Goal: Task Accomplishment & Management: Manage account settings

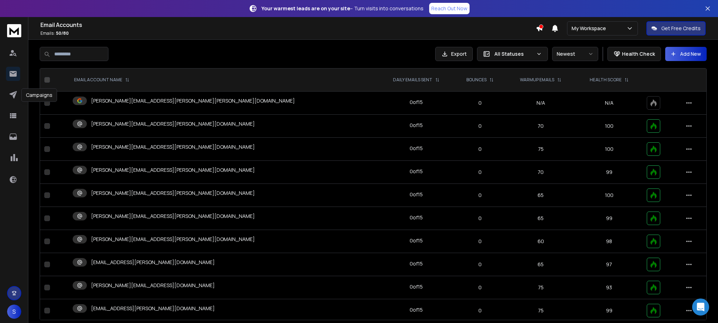
click at [21, 87] on div at bounding box center [14, 117] width 16 height 143
click at [19, 93] on link at bounding box center [13, 95] width 14 height 14
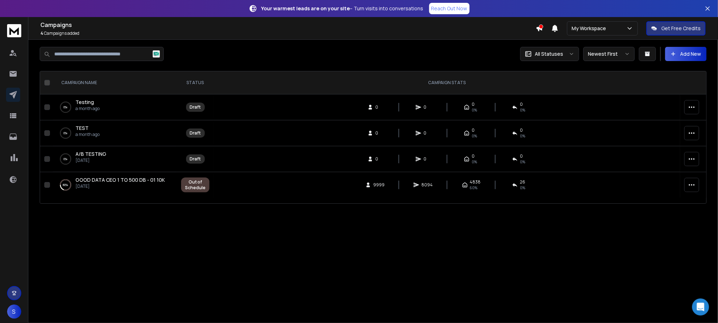
click at [87, 107] on p "a month ago" at bounding box center [88, 109] width 24 height 6
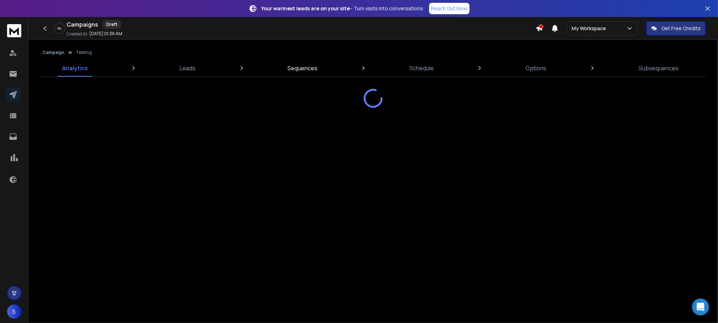
drag, startPoint x: 295, startPoint y: 67, endPoint x: 298, endPoint y: 59, distance: 8.8
click at [295, 67] on p "Sequences" at bounding box center [303, 68] width 30 height 9
click at [298, 57] on div "Campaign Testing" at bounding box center [373, 52] width 667 height 11
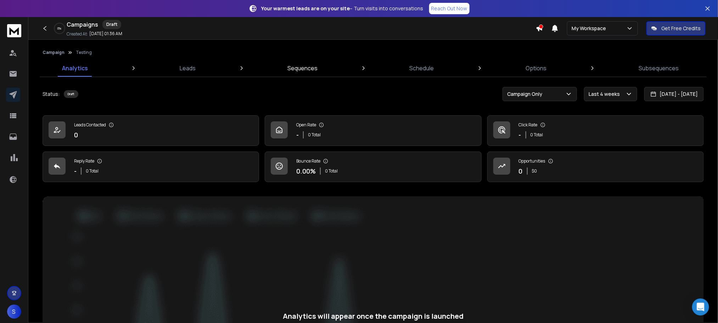
click at [297, 64] on p "Sequences" at bounding box center [303, 68] width 30 height 9
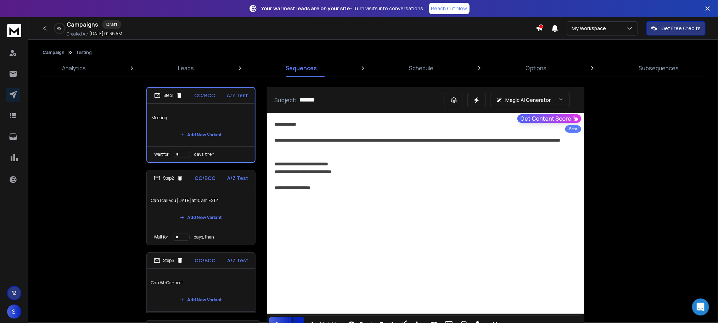
click at [217, 207] on p "Can I call you [DATE] at 10 am EST?" at bounding box center [201, 200] width 100 height 20
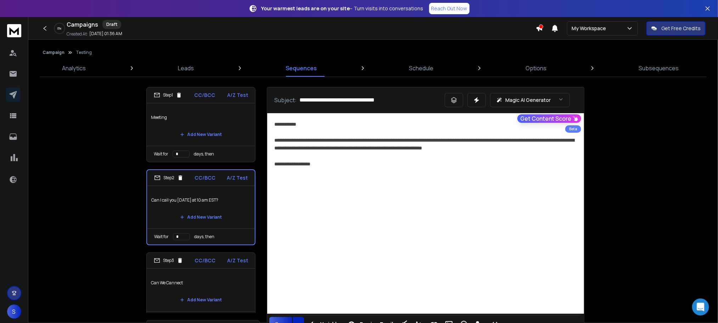
click at [229, 279] on p "Can We Cannect" at bounding box center [201, 283] width 100 height 20
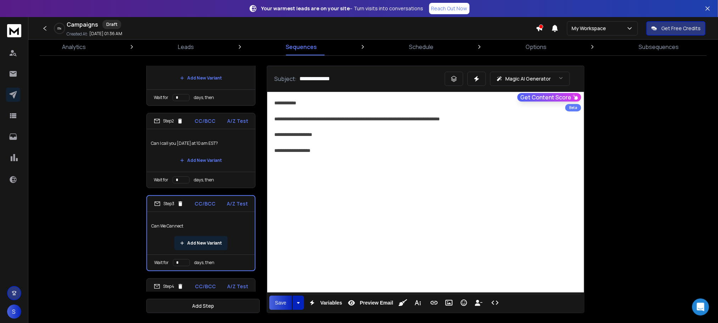
scroll to position [53, 0]
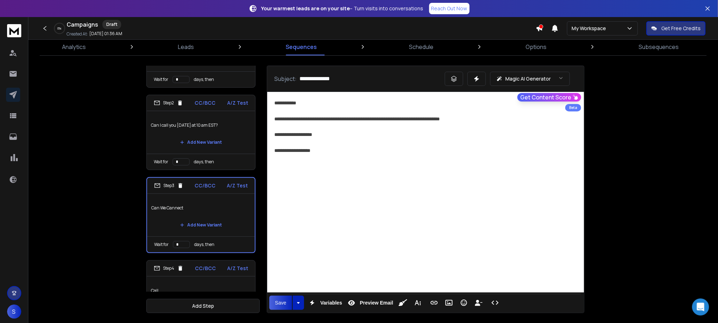
click at [222, 209] on p "Can We Cannect" at bounding box center [200, 208] width 99 height 20
click at [237, 213] on p "Can We Cannect" at bounding box center [200, 208] width 99 height 20
click at [228, 205] on p "Can We Cannect" at bounding box center [200, 208] width 99 height 20
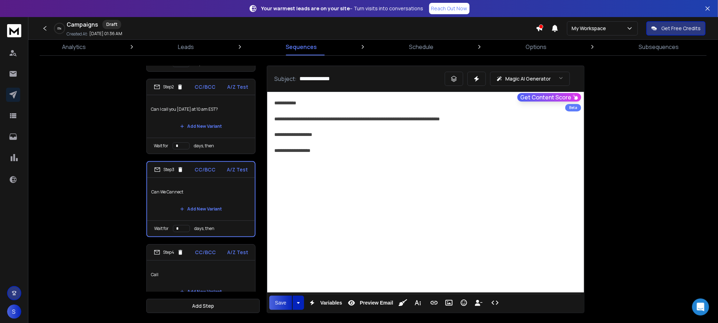
scroll to position [82, 0]
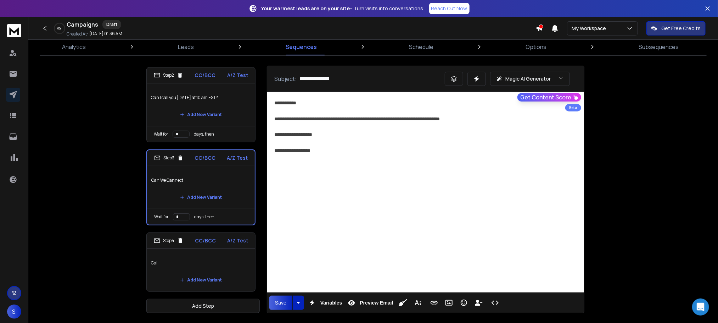
click at [220, 257] on p "Call" at bounding box center [201, 263] width 100 height 20
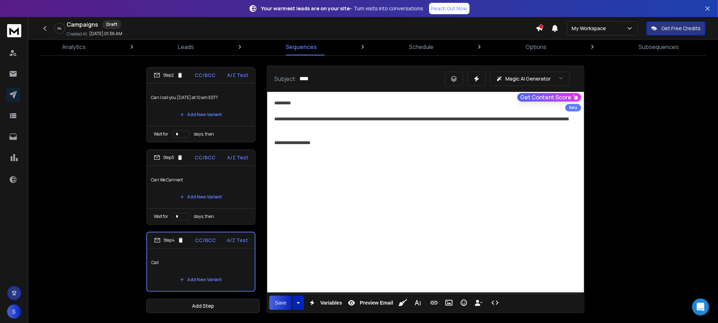
click at [240, 186] on p "Can We Cannect" at bounding box center [201, 180] width 100 height 20
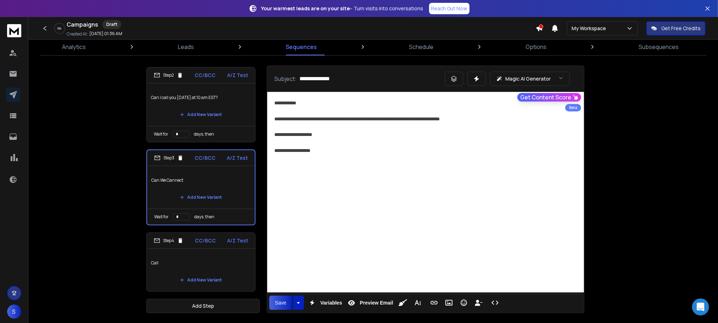
scroll to position [29, 0]
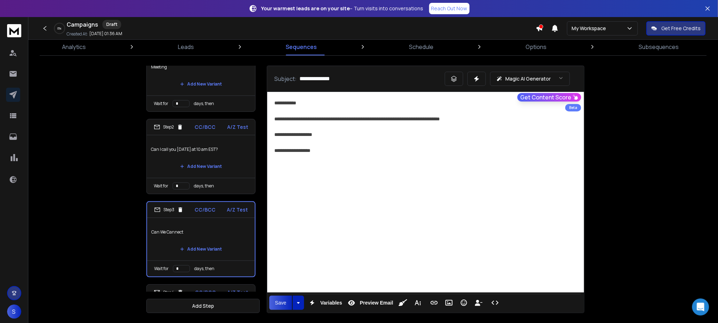
click at [234, 151] on p "Can I call you [DATE] at 10 am EST?" at bounding box center [201, 149] width 100 height 20
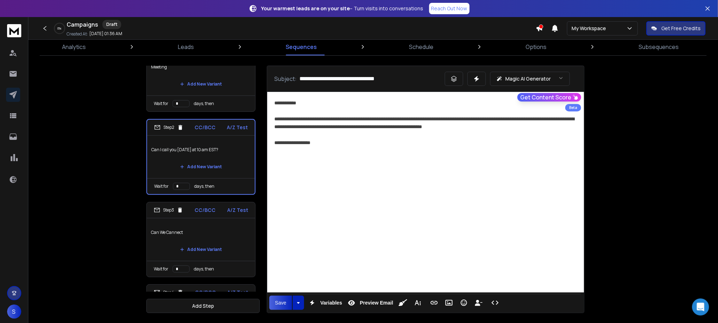
click at [247, 90] on div "Add New Variant" at bounding box center [201, 84] width 100 height 14
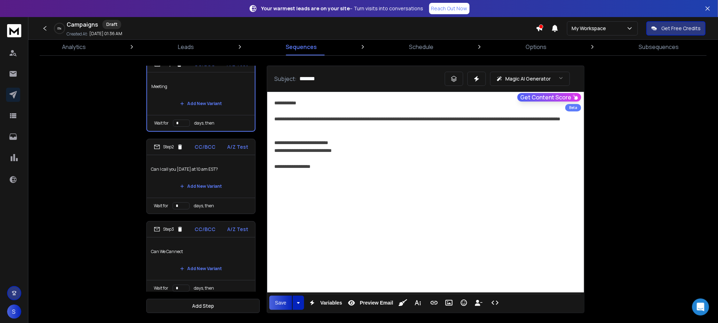
scroll to position [0, 0]
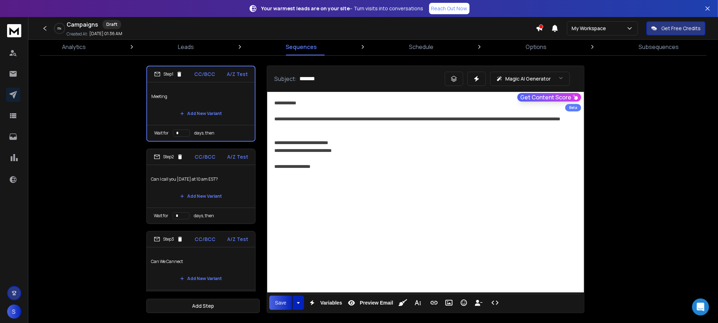
click at [238, 195] on div "Add New Variant" at bounding box center [201, 196] width 100 height 14
type input "**********"
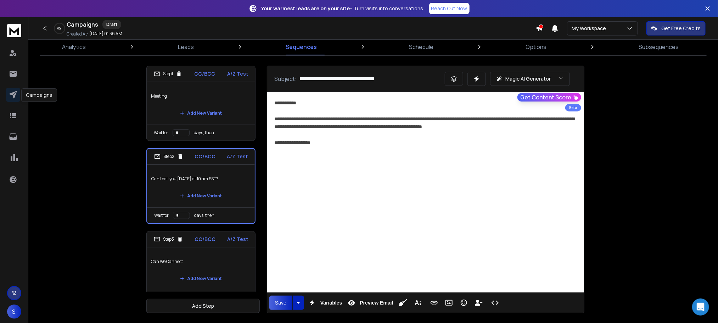
click at [15, 93] on icon at bounding box center [12, 94] width 7 height 7
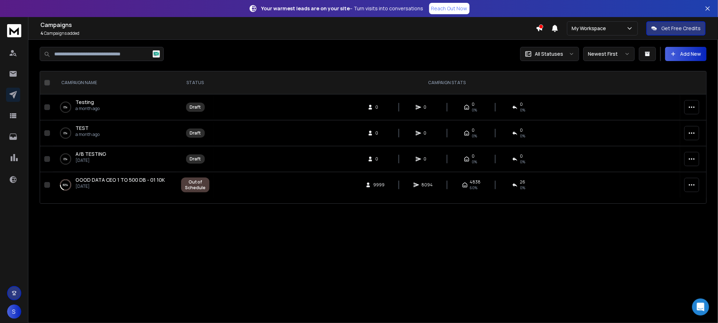
click at [93, 127] on h1 "TEST" at bounding box center [88, 127] width 24 height 7
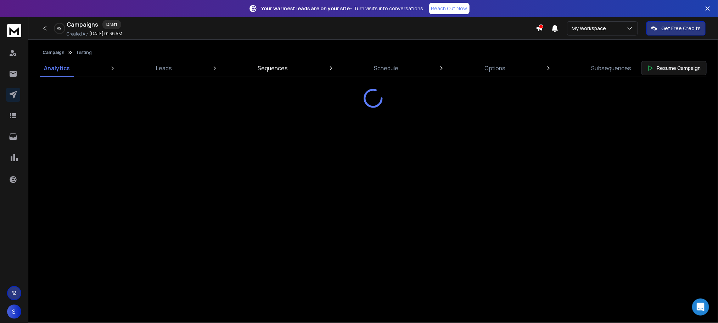
click at [281, 63] on link "Sequences" at bounding box center [273, 68] width 39 height 17
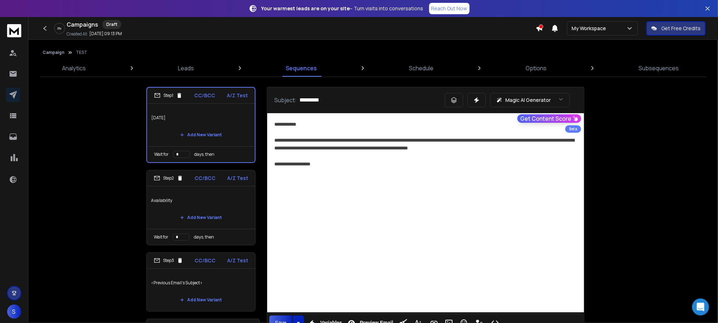
click at [231, 117] on p "[DATE]" at bounding box center [200, 118] width 99 height 20
click at [232, 199] on p "Availability" at bounding box center [201, 200] width 100 height 20
type input "**********"
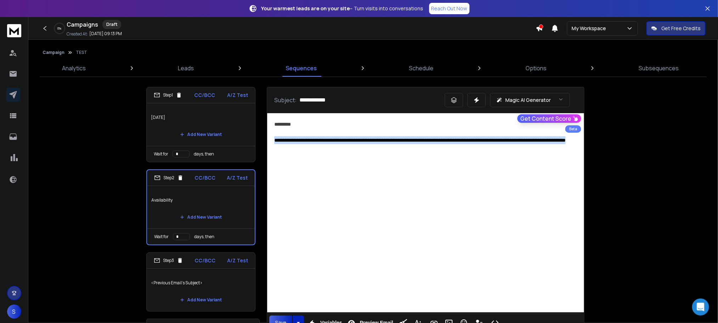
drag, startPoint x: 354, startPoint y: 150, endPoint x: 226, endPoint y: 142, distance: 128.3
click at [226, 142] on div "**********" at bounding box center [373, 210] width 454 height 246
copy div "**********"
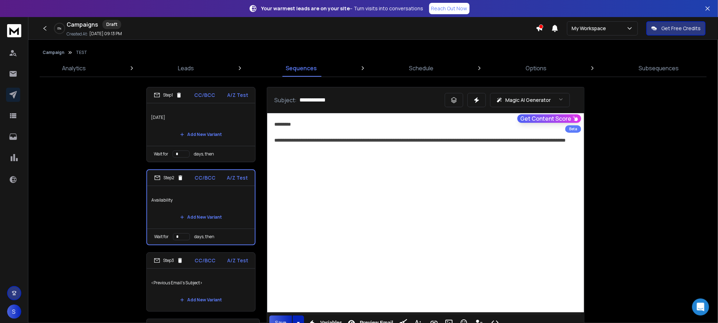
click at [213, 283] on p "<Previous Email's Subject>" at bounding box center [201, 283] width 100 height 20
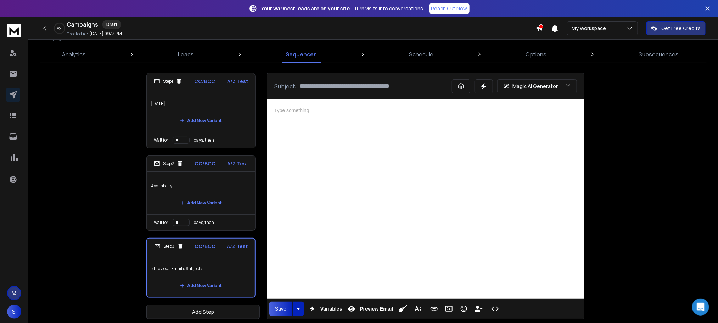
scroll to position [21, 0]
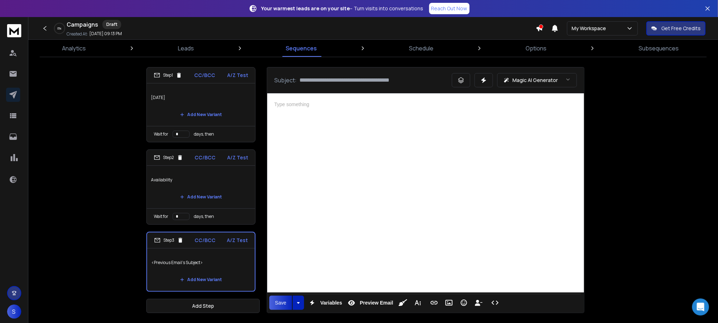
click at [210, 166] on div "Availability Add New Variant" at bounding box center [201, 187] width 109 height 43
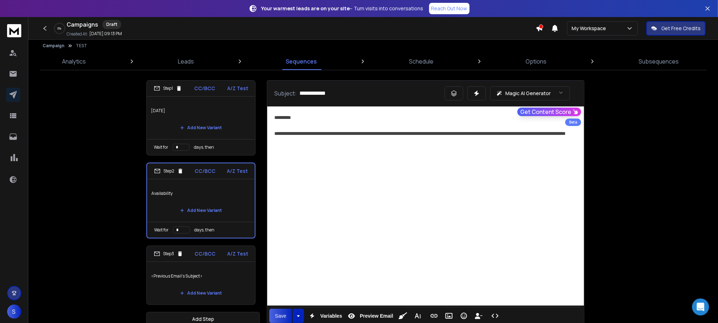
scroll to position [0, 0]
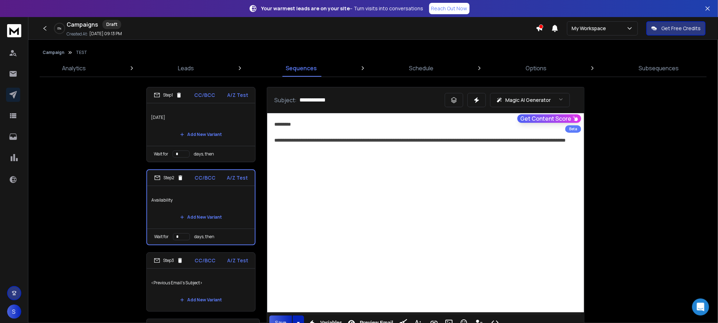
click at [241, 132] on div "Add New Variant" at bounding box center [201, 134] width 100 height 14
type input "*********"
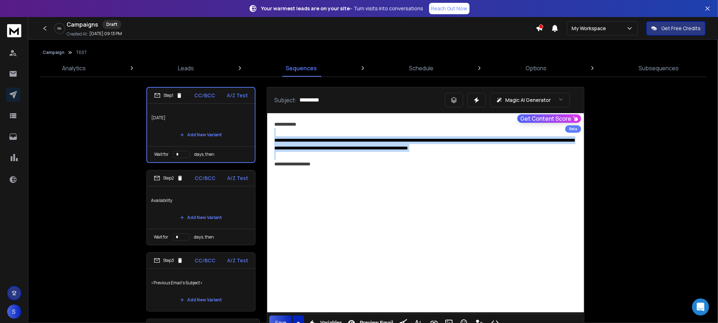
copy div "**********"
drag, startPoint x: 534, startPoint y: 153, endPoint x: 260, endPoint y: 138, distance: 274.6
click at [260, 138] on div "**********" at bounding box center [373, 210] width 454 height 246
click at [13, 95] on icon at bounding box center [12, 94] width 7 height 7
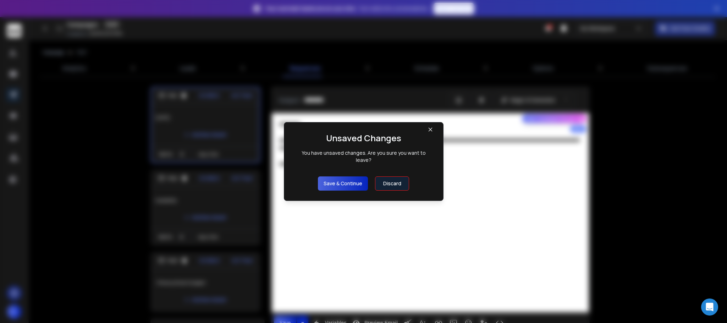
click at [433, 132] on div "Unsaved Changes You have unsaved changes. Are you sure you want to leave? Save …" at bounding box center [364, 161] width 160 height 79
click at [392, 180] on button "Discard" at bounding box center [392, 183] width 34 height 14
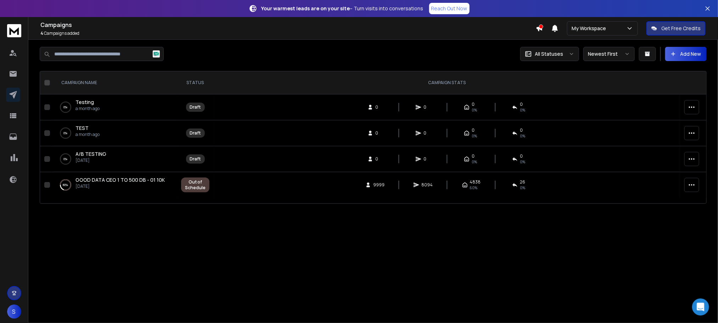
click at [95, 155] on span "A/B TESTING" at bounding box center [91, 153] width 31 height 7
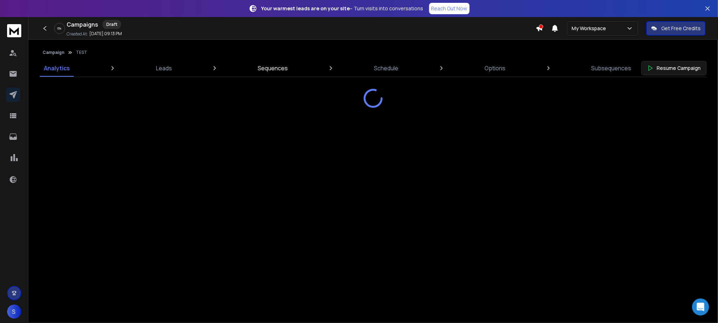
click at [274, 73] on div "Analytics Leads Sequences Schedule Options Subsequences" at bounding box center [338, 68] width 596 height 17
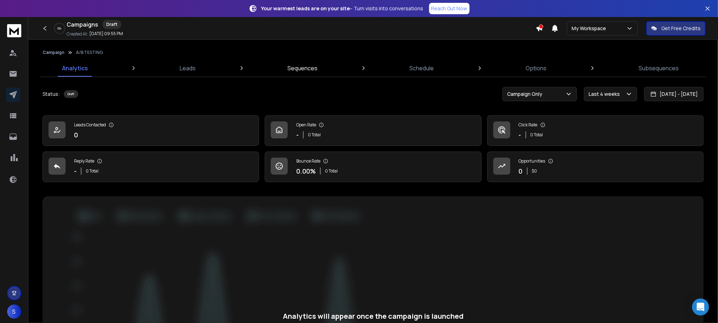
click at [307, 70] on p "Sequences" at bounding box center [303, 68] width 30 height 9
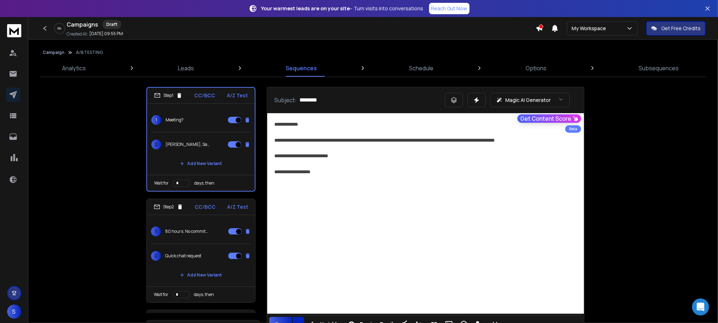
click at [212, 220] on div "1 80 hours. No commitment." at bounding box center [201, 231] width 100 height 24
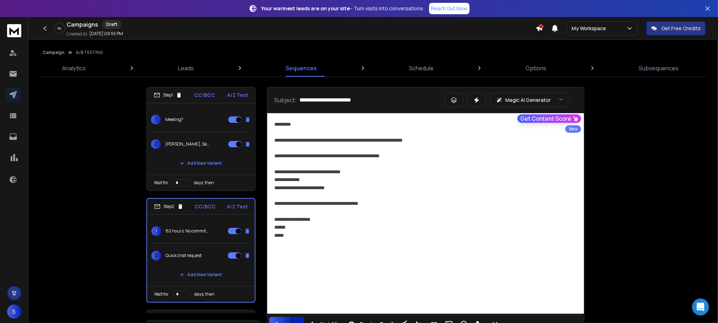
click at [194, 140] on div "2 [PERSON_NAME], Say "yes" to connect" at bounding box center [181, 144] width 60 height 10
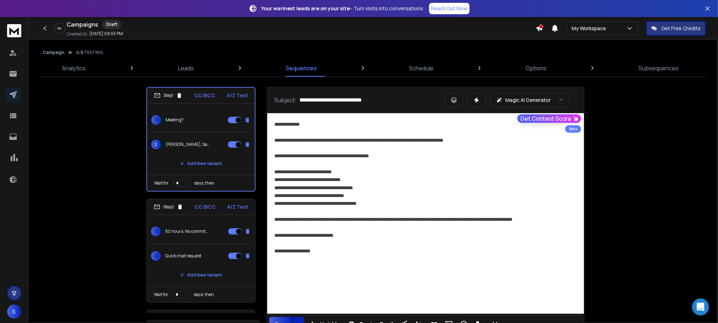
click at [179, 254] on p "Quick chat request" at bounding box center [183, 256] width 36 height 6
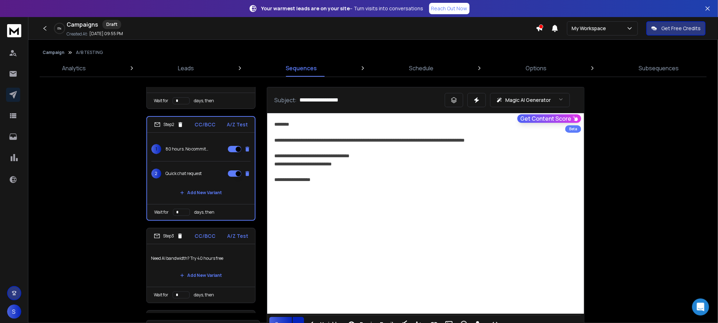
scroll to position [106, 0]
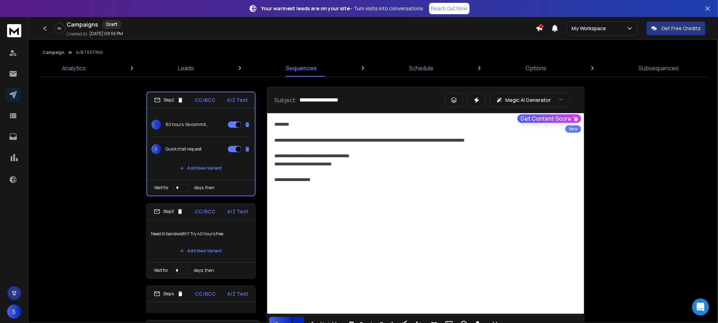
click at [197, 224] on div "Need AI bandwidth? Try 40 hours free Add New Variant" at bounding box center [201, 241] width 109 height 43
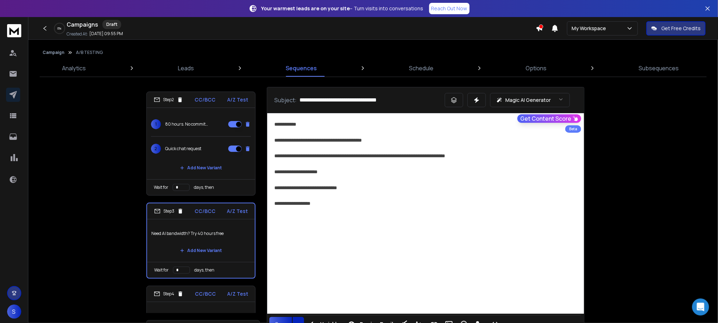
scroll to position [160, 0]
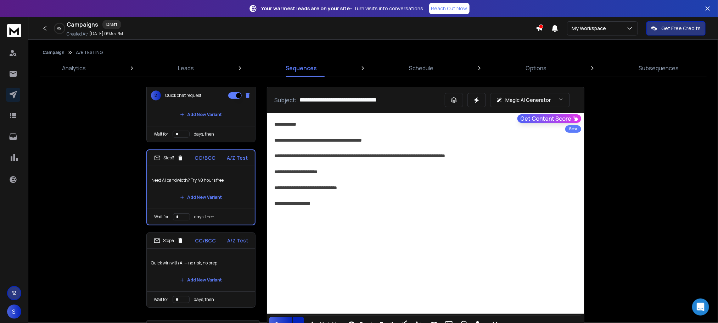
click at [208, 251] on div "Quick win with AI — no risk, no prep Add New Variant" at bounding box center [201, 270] width 109 height 43
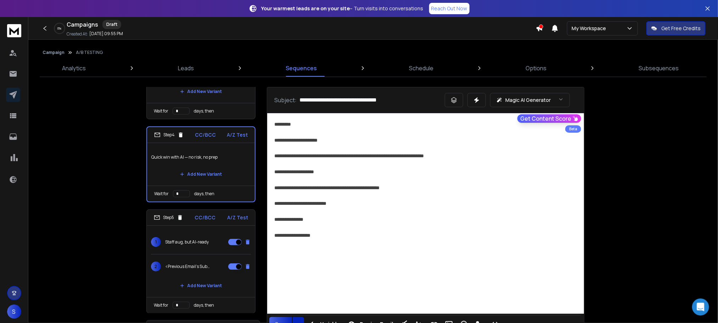
scroll to position [266, 0]
click at [209, 233] on div "1 Staff aug, but AI-ready" at bounding box center [201, 241] width 100 height 24
type input "**********"
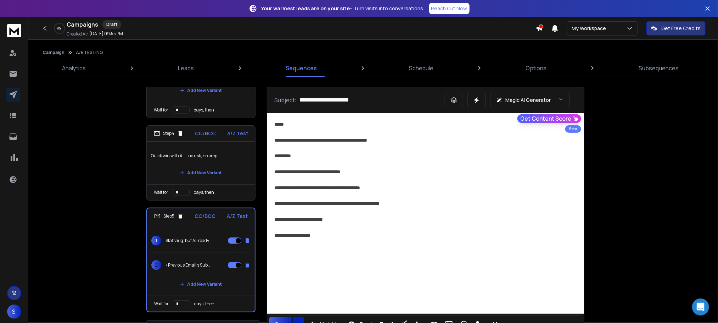
click at [194, 262] on div "2 <Previous Email's Subject>" at bounding box center [200, 265] width 99 height 24
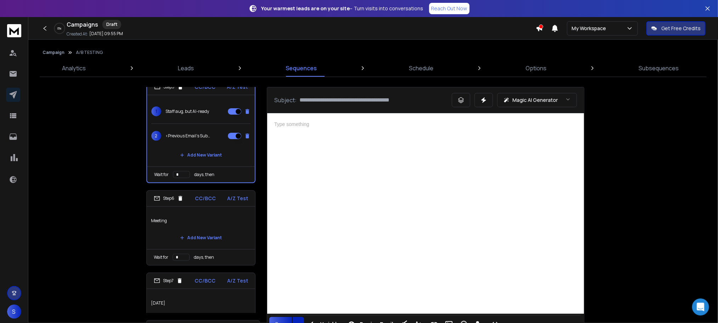
scroll to position [426, 0]
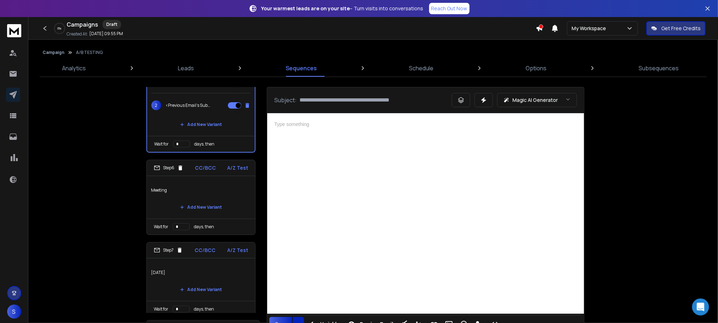
click at [244, 105] on icon at bounding box center [247, 105] width 6 height 6
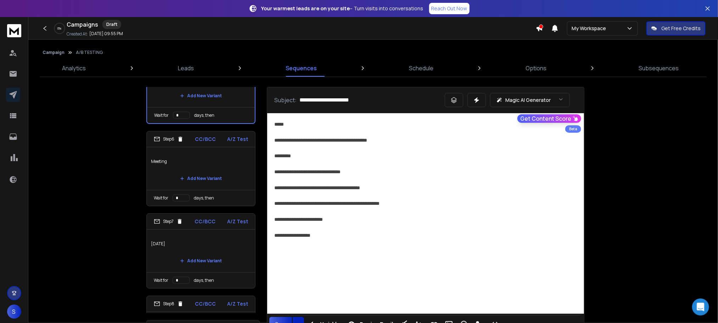
click at [215, 164] on p "Meeting" at bounding box center [201, 161] width 100 height 20
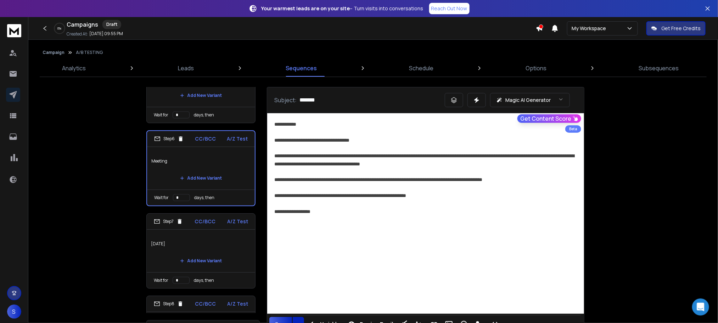
click at [231, 249] on p "[DATE]" at bounding box center [201, 244] width 100 height 20
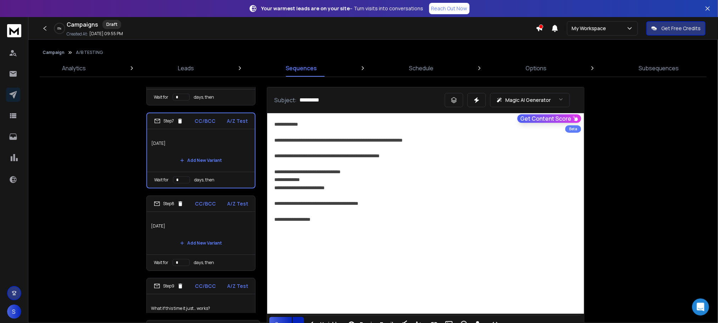
scroll to position [532, 0]
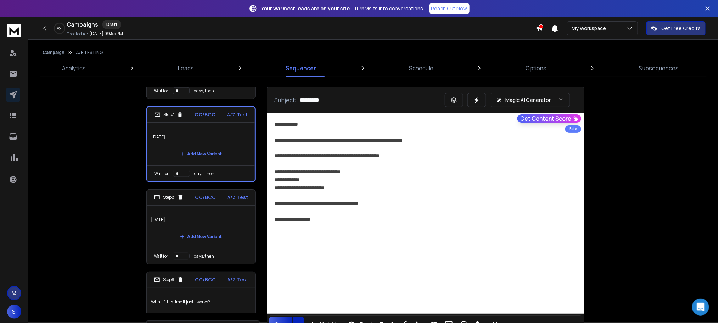
click at [227, 219] on p "[DATE]" at bounding box center [201, 220] width 100 height 20
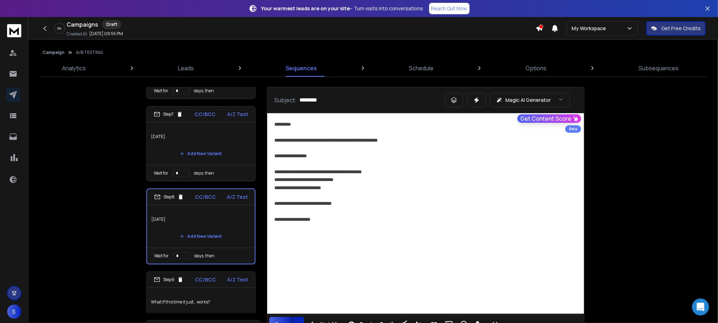
scroll to position [638, 0]
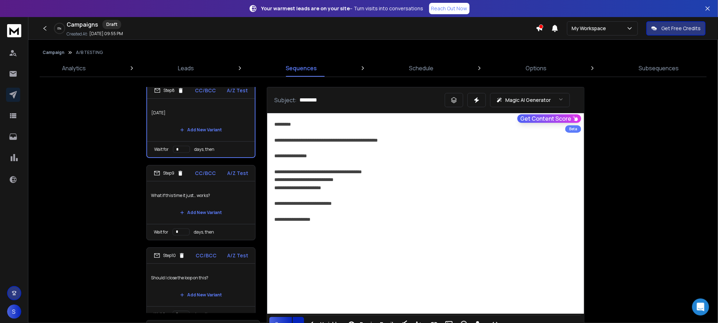
drag, startPoint x: 239, startPoint y: 201, endPoint x: 238, endPoint y: 208, distance: 6.4
click at [238, 208] on ul "Step 1 CC/BCC A/Z Test 1 Meeting? 2 [PERSON_NAME], Say "yes" to connect Add New…" at bounding box center [200, 57] width 109 height 1216
click at [234, 205] on p "What if this time it just… works?" at bounding box center [201, 195] width 100 height 20
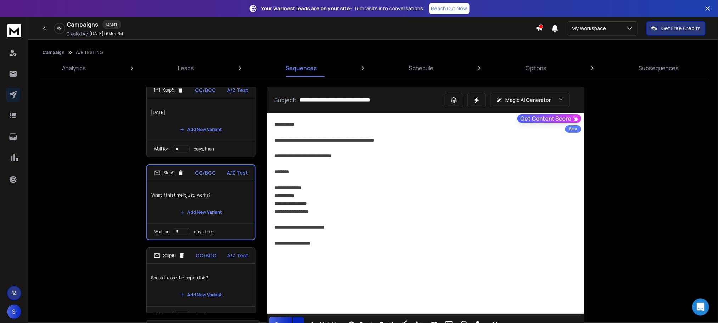
scroll to position [745, 0]
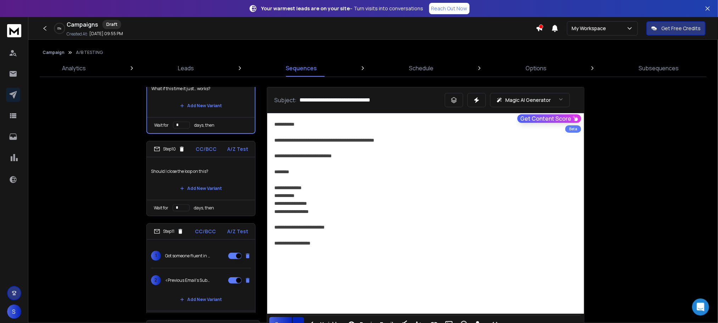
click at [241, 181] on p "Should I close the loop on this?" at bounding box center [201, 171] width 100 height 20
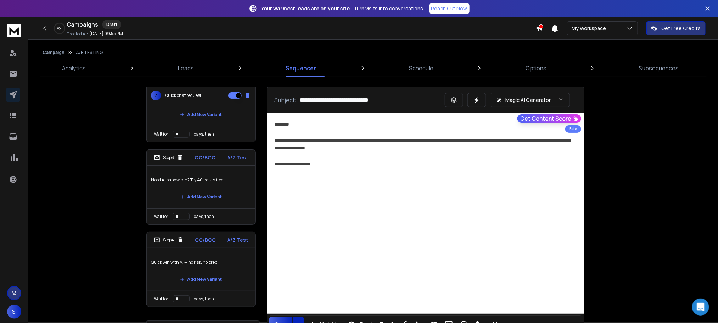
scroll to position [0, 0]
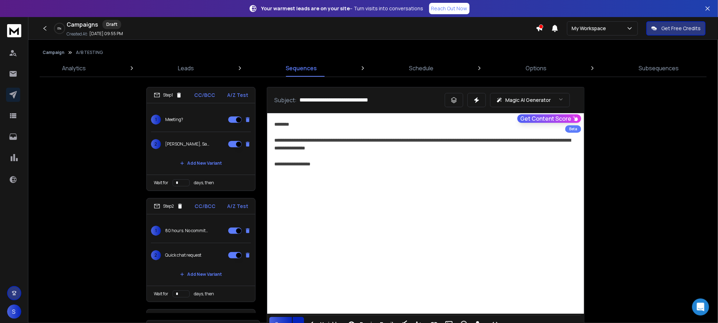
click at [206, 115] on div "1 Meeting?" at bounding box center [201, 119] width 100 height 24
type input "********"
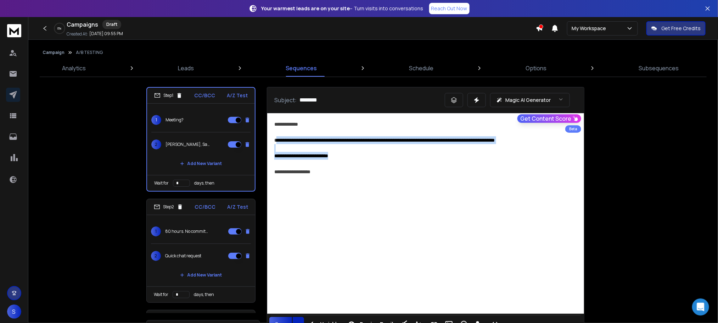
copy div "**********"
drag, startPoint x: 350, startPoint y: 159, endPoint x: 273, endPoint y: 140, distance: 79.6
click at [273, 140] on div "**********" at bounding box center [425, 210] width 317 height 194
